Goal: Navigation & Orientation: Find specific page/section

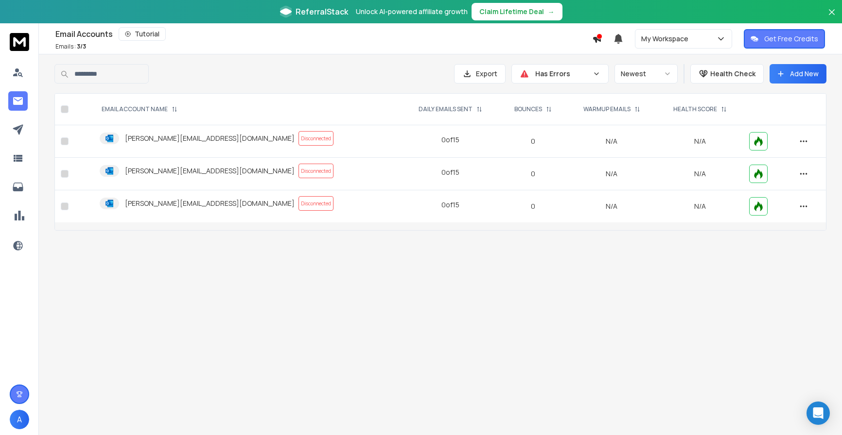
click at [832, 13] on icon "Close banner" at bounding box center [831, 12] width 9 height 9
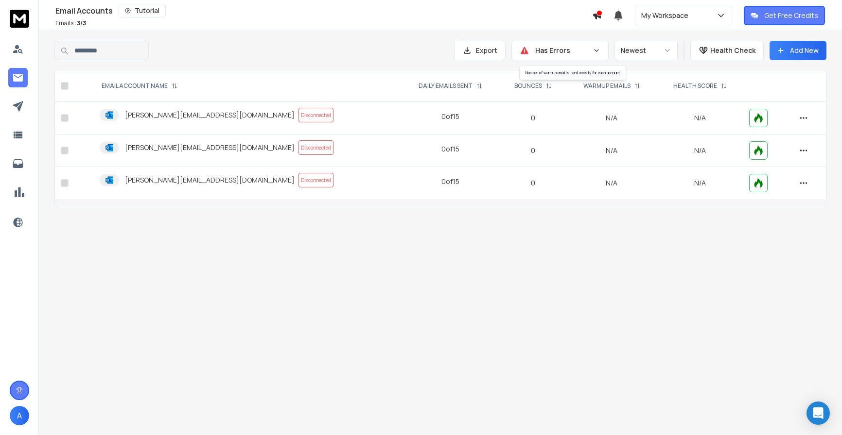
click at [583, 56] on div "Has Errors" at bounding box center [559, 50] width 97 height 19
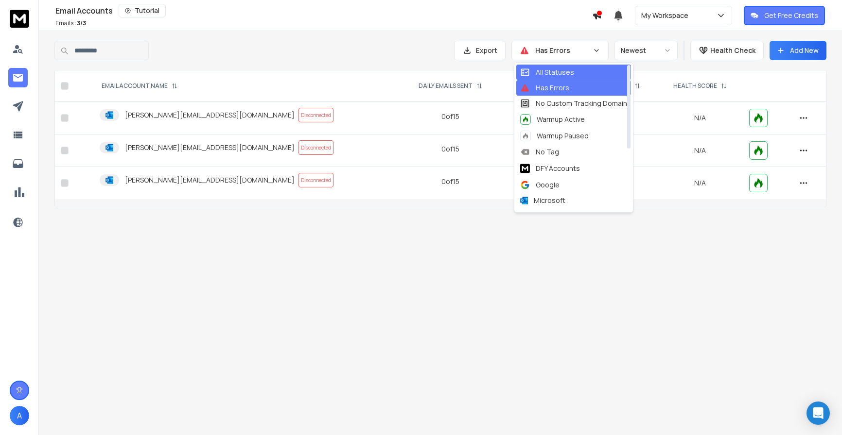
click at [566, 72] on div "All Statuses" at bounding box center [547, 73] width 54 height 10
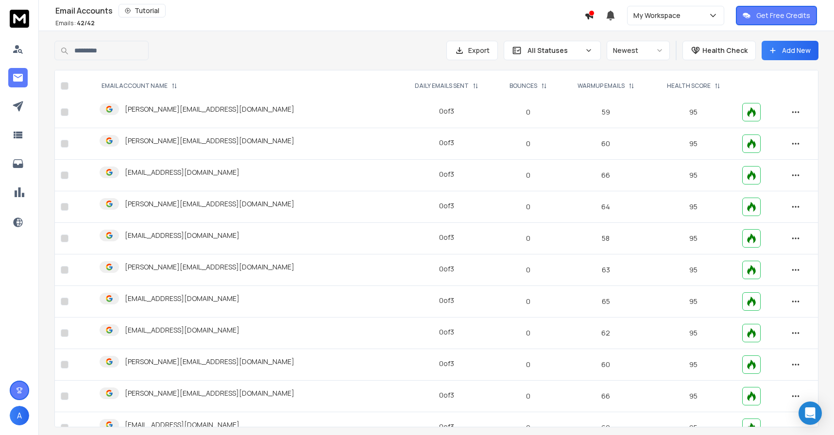
scroll to position [1012, 0]
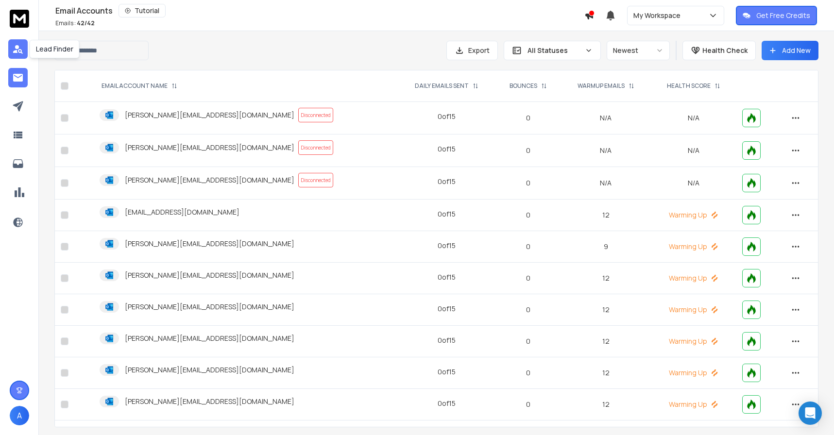
click at [20, 48] on icon at bounding box center [18, 49] width 12 height 12
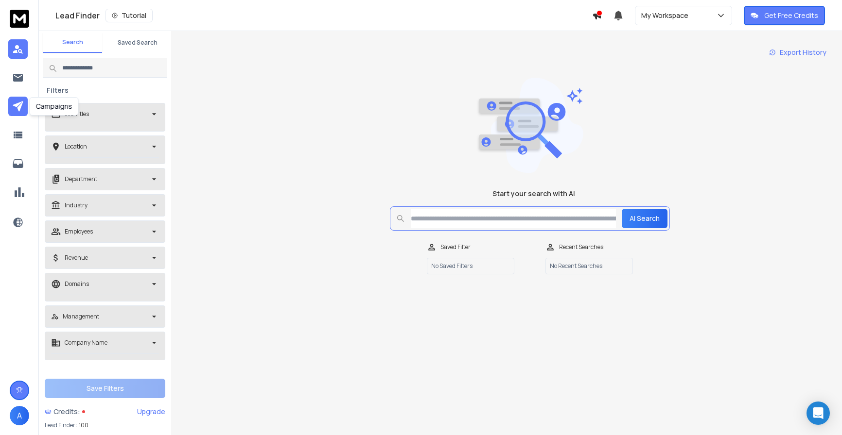
click at [26, 111] on link at bounding box center [17, 106] width 19 height 19
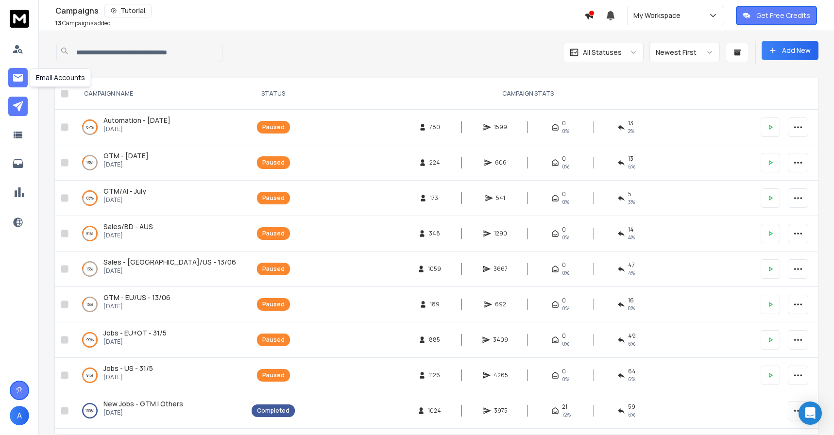
click at [22, 85] on link at bounding box center [17, 77] width 19 height 19
